Goal: Communication & Community: Answer question/provide support

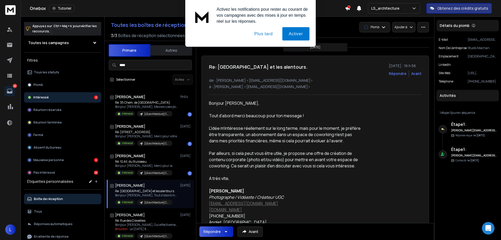
click at [263, 34] on font "Plus tard" at bounding box center [263, 34] width 18 height 4
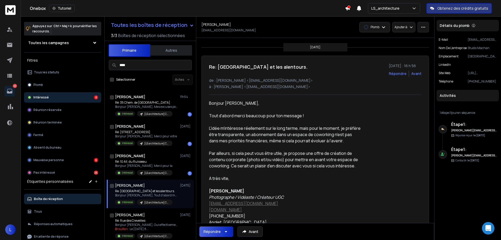
click at [216, 232] on font "Répondre" at bounding box center [211, 231] width 17 height 5
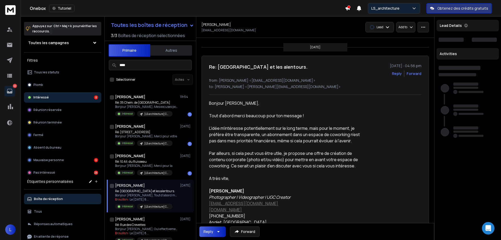
click at [399, 8] on font "LS_architecture" at bounding box center [385, 8] width 28 height 5
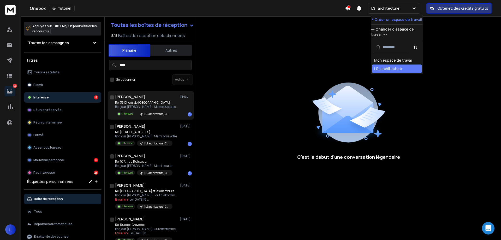
click at [156, 106] on font "Bonjour [PERSON_NAME], Mes excuses pour" at bounding box center [147, 106] width 64 height 4
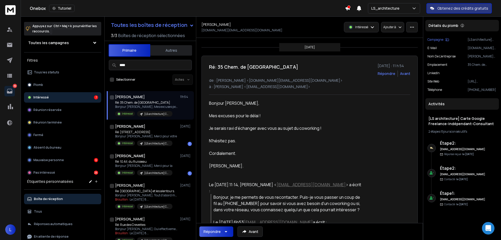
click at [389, 75] on font "Répondre" at bounding box center [386, 73] width 18 height 5
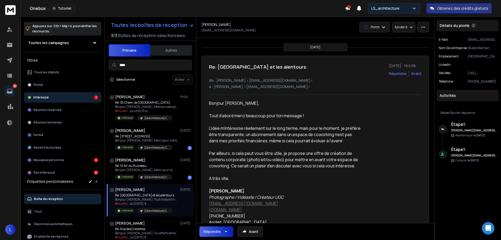
click at [401, 8] on p "LS_architecture" at bounding box center [386, 8] width 30 height 5
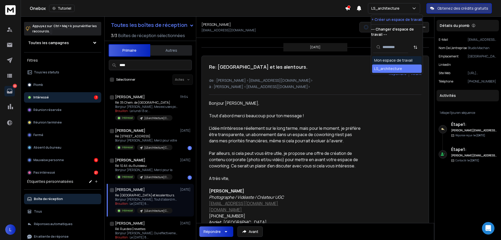
click at [288, 8] on div "Onebox Tutoriel" at bounding box center [187, 8] width 315 height 7
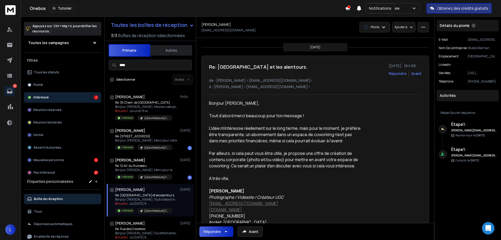
click at [361, 7] on icon at bounding box center [359, 7] width 5 height 5
